Goal: Check status: Check status

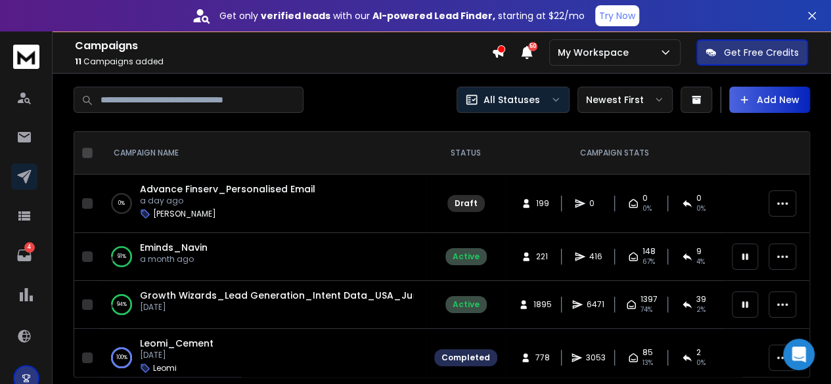
click at [522, 100] on p "All Statuses" at bounding box center [511, 99] width 56 height 13
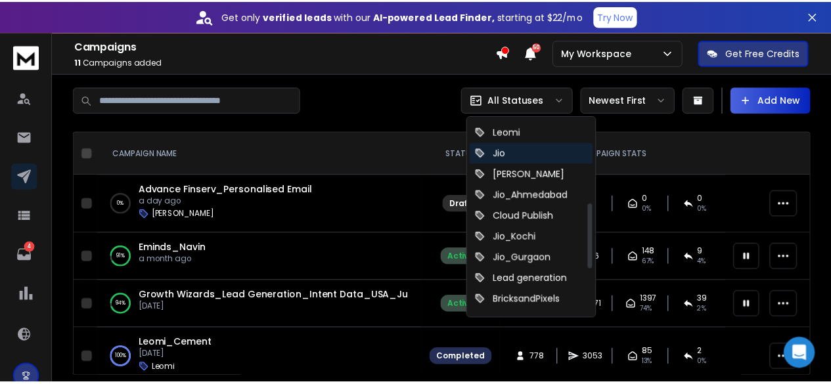
scroll to position [197, 0]
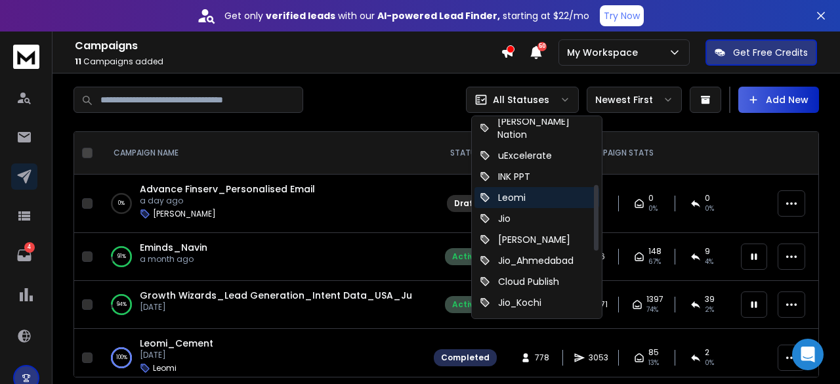
click at [527, 187] on div "Leomi" at bounding box center [537, 197] width 125 height 21
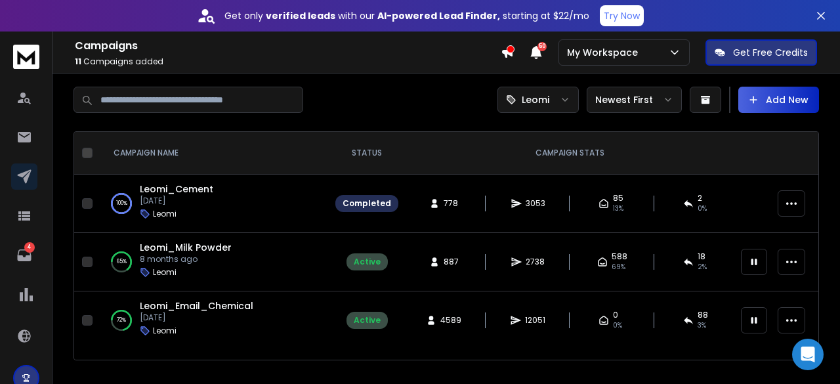
click at [235, 301] on span "Leomi_Email_Chemical" at bounding box center [197, 305] width 114 height 13
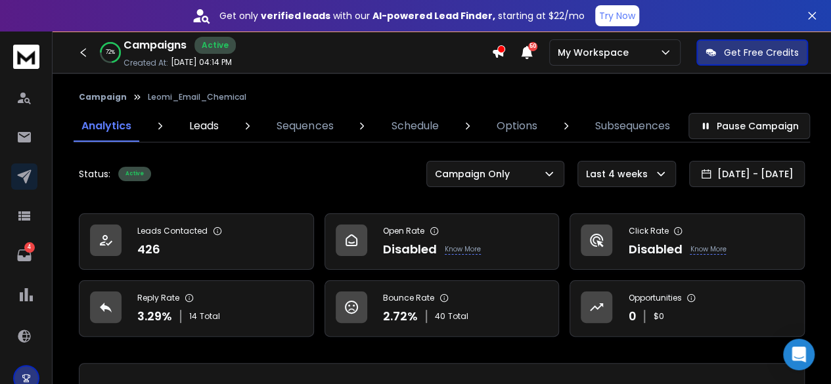
click at [205, 129] on p "Leads" at bounding box center [204, 126] width 30 height 16
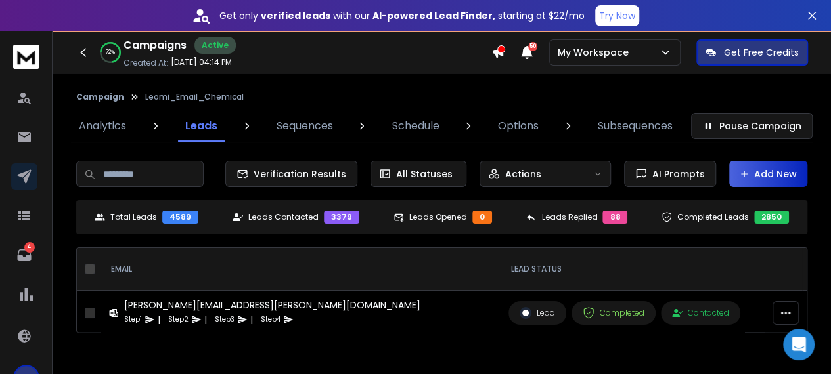
click at [338, 217] on div "3379" at bounding box center [341, 217] width 35 height 13
copy div "3379"
